Goal: Communication & Community: Answer question/provide support

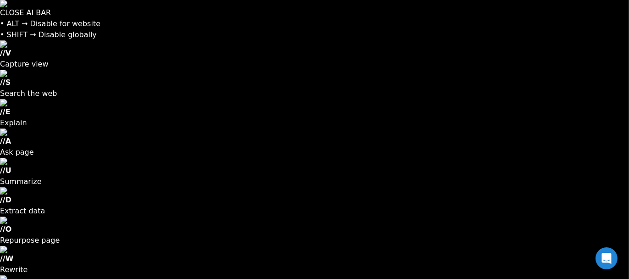
scroll to position [296, 0]
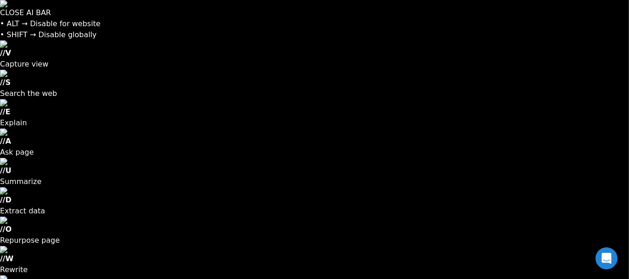
scroll to position [463, 0]
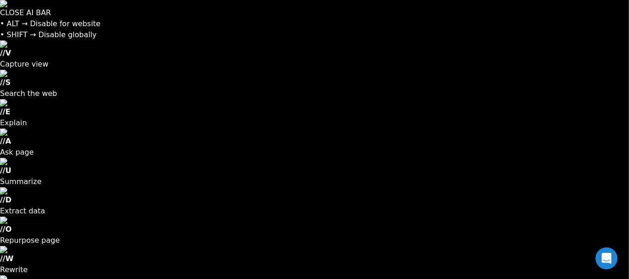
scroll to position [574, 0]
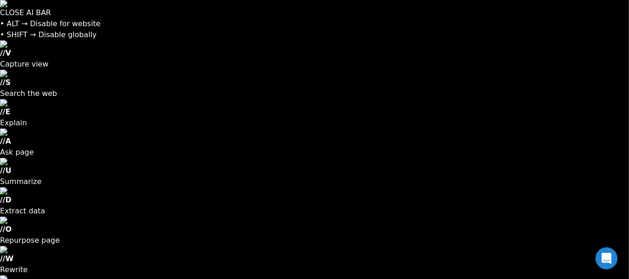
scroll to position [615, 0]
